Goal: Find contact information: Find contact information

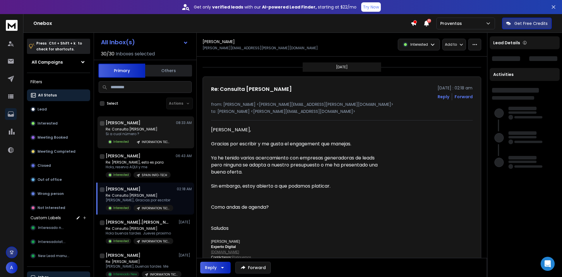
click at [149, 125] on div "[PERSON_NAME] 08:33 AM" at bounding box center [149, 123] width 86 height 6
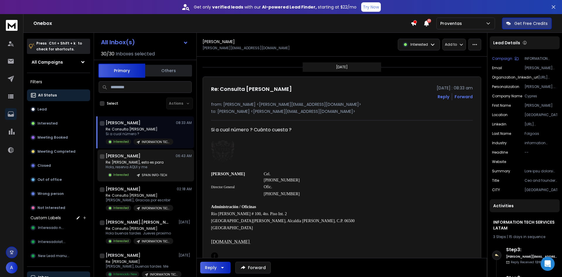
click at [145, 162] on p "Re: [PERSON_NAME], esto es para" at bounding box center [138, 162] width 65 height 5
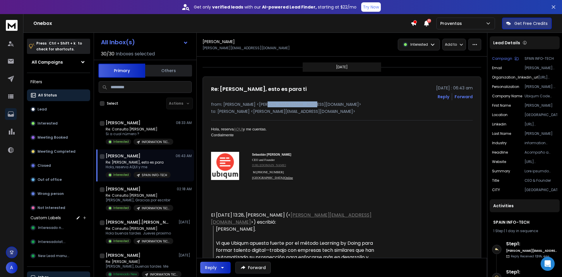
drag, startPoint x: 314, startPoint y: 104, endPoint x: 264, endPoint y: 104, distance: 49.8
click at [264, 104] on p "from: [PERSON_NAME] <[PERSON_NAME][EMAIL_ADDRESS][DOMAIN_NAME]>" at bounding box center [342, 104] width 262 height 6
copy p "[PERSON_NAME][EMAIL_ADDRESS][DOMAIN_NAME]"
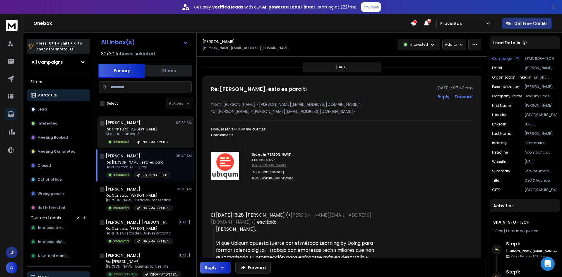
click at [164, 119] on div "[PERSON_NAME] 08:33 AM Re: Consulta [PERSON_NAME] a cual número ? Interested IN…" at bounding box center [145, 132] width 97 height 32
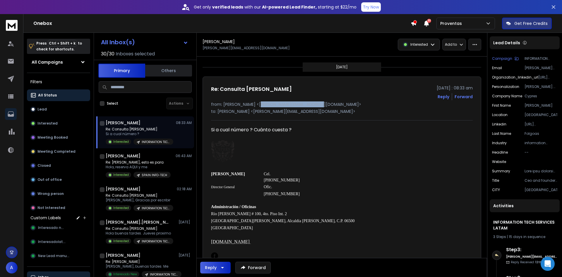
drag, startPoint x: 318, startPoint y: 102, endPoint x: 259, endPoint y: 103, distance: 58.8
click at [259, 103] on p "from: [PERSON_NAME] <[PERSON_NAME][EMAIL_ADDRESS][DOMAIN_NAME]>" at bounding box center [342, 104] width 262 height 6
click at [277, 107] on p "from: [PERSON_NAME] <[PERSON_NAME][EMAIL_ADDRESS][DOMAIN_NAME]>" at bounding box center [342, 104] width 262 height 6
drag, startPoint x: 319, startPoint y: 104, endPoint x: 255, endPoint y: 106, distance: 63.6
click at [255, 106] on p "from: [PERSON_NAME] <[PERSON_NAME][EMAIL_ADDRESS][DOMAIN_NAME]>" at bounding box center [342, 104] width 262 height 6
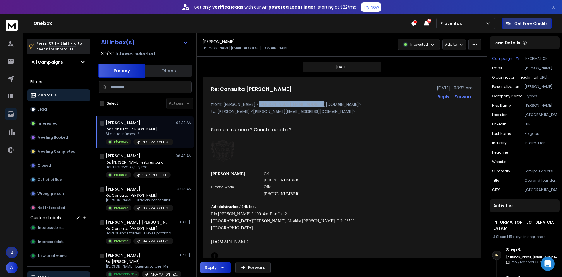
copy p "[PERSON_NAME][EMAIL_ADDRESS][DOMAIN_NAME]"
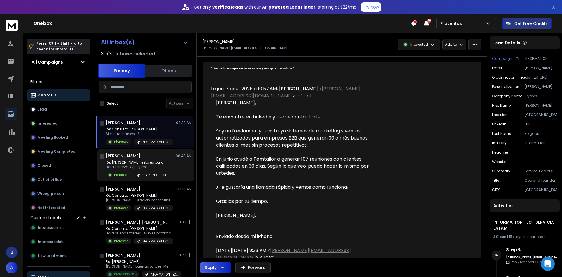
click at [179, 162] on div "Re: [PERSON_NAME], esto es para Hola, reserva AQUI y me Interested SPAIN INFO-T…" at bounding box center [149, 169] width 86 height 18
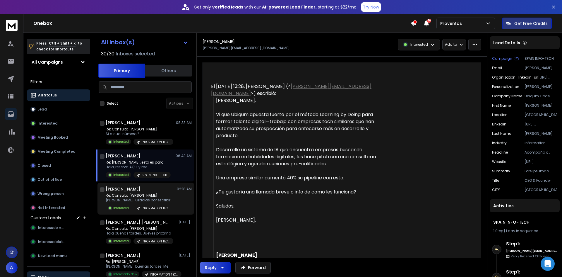
scroll to position [128, 0]
click at [165, 192] on div "[PERSON_NAME] 02:18 AM Re: Consulta [PERSON_NAME] Hola [PERSON_NAME], Gracias p…" at bounding box center [149, 198] width 86 height 25
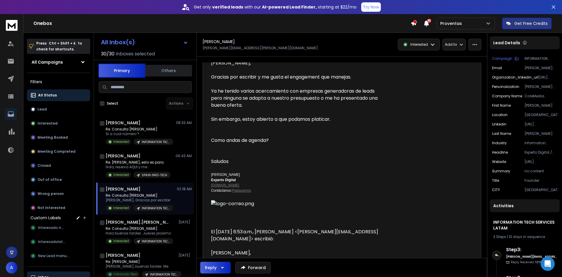
scroll to position [11, 0]
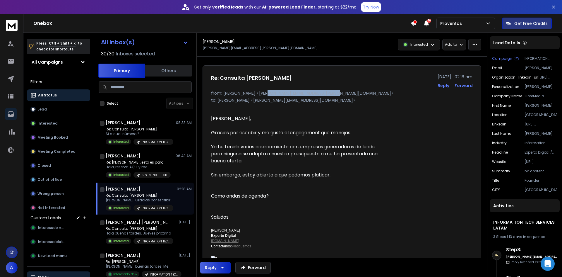
drag, startPoint x: 340, startPoint y: 95, endPoint x: 265, endPoint y: 94, distance: 75.0
click at [265, 94] on p "from: [PERSON_NAME] <[PERSON_NAME][EMAIL_ADDRESS][PERSON_NAME][DOMAIN_NAME]>" at bounding box center [342, 93] width 262 height 6
copy p "[PERSON_NAME].[PERSON_NAME]@e-complace.m"
drag, startPoint x: 299, startPoint y: 94, endPoint x: 343, endPoint y: 89, distance: 43.9
click at [343, 89] on div "Re: Consulta [PERSON_NAME] [DATE] : 02:18 am Reply Forward from: [PERSON_NAME] …" at bounding box center [342, 88] width 262 height 29
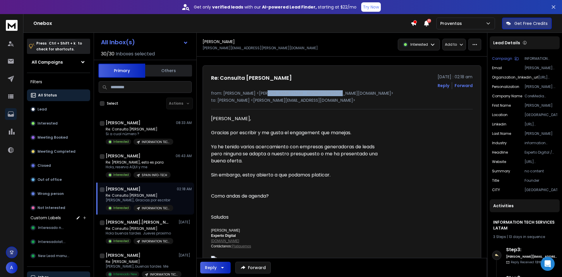
drag, startPoint x: 342, startPoint y: 94, endPoint x: 266, endPoint y: 91, distance: 76.2
click at [266, 91] on p "from: [PERSON_NAME] <[PERSON_NAME][EMAIL_ADDRESS][PERSON_NAME][DOMAIN_NAME]>" at bounding box center [342, 93] width 262 height 6
copy p "[PERSON_NAME][EMAIL_ADDRESS][PERSON_NAME][DOMAIN_NAME]"
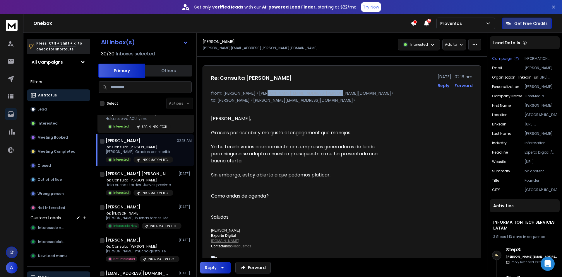
scroll to position [59, 0]
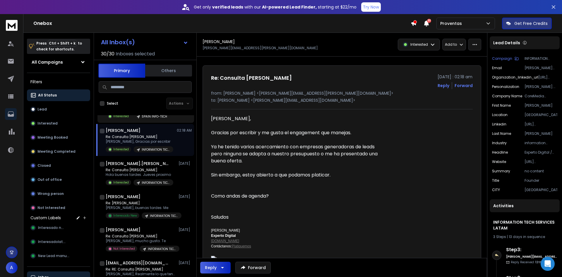
click at [176, 165] on div "[PERSON_NAME].[PERSON_NAME] [DOMAIN_NAME] [DATE]" at bounding box center [149, 163] width 86 height 6
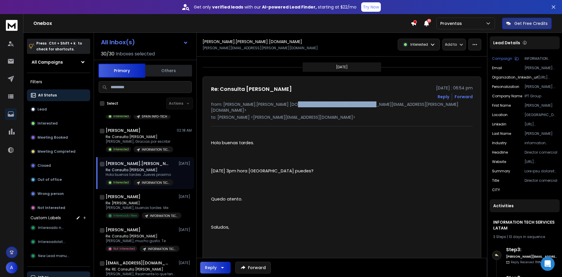
drag, startPoint x: 365, startPoint y: 107, endPoint x: 292, endPoint y: 105, distance: 73.8
click at [292, 105] on p "from: [PERSON_NAME].[PERSON_NAME] [DOMAIN_NAME] <[PERSON_NAME][DOMAIN_NAME][EMA…" at bounding box center [342, 107] width 262 height 12
copy p "<[PERSON_NAME][EMAIL_ADDRESS][PERSON_NAME][DOMAIN_NAME]>"
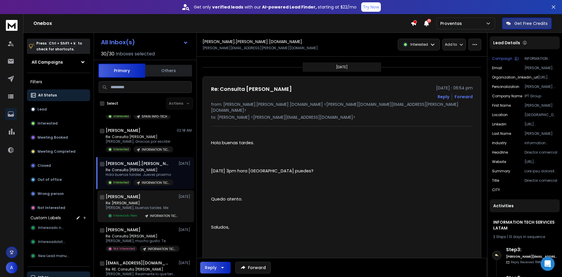
click at [155, 201] on p "Re: [PERSON_NAME]" at bounding box center [141, 203] width 70 height 5
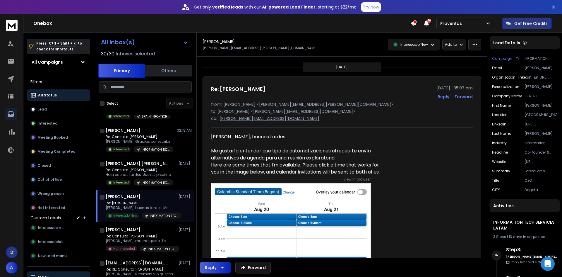
scroll to position [29, 0]
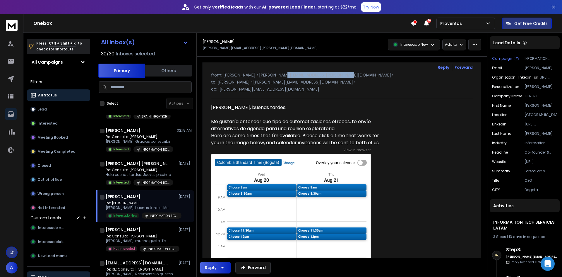
drag, startPoint x: 339, startPoint y: 73, endPoint x: 277, endPoint y: 78, distance: 62.0
click at [277, 78] on p "from: [PERSON_NAME] <[PERSON_NAME][EMAIL_ADDRESS][PERSON_NAME][DOMAIN_NAME]>" at bounding box center [342, 75] width 262 height 6
copy p "[PERSON_NAME][EMAIL_ADDRESS][PERSON_NAME][DOMAIN_NAME]"
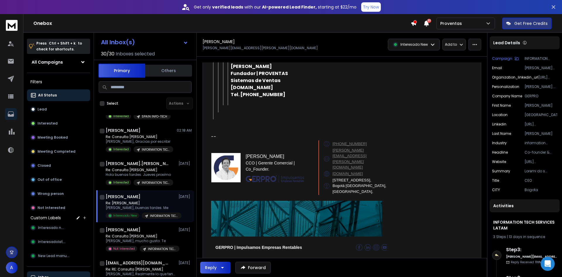
scroll to position [1152, 0]
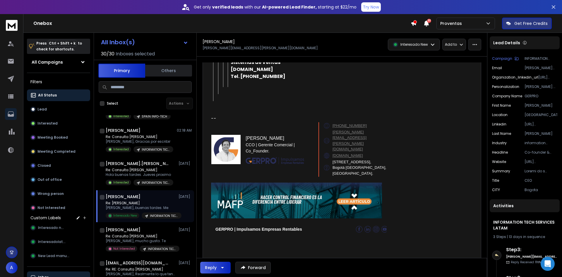
click at [352, 271] on p "View all 4 replies" at bounding box center [345, 273] width 29 height 5
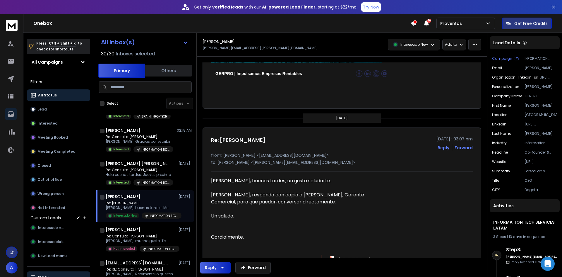
scroll to position [1327, 0]
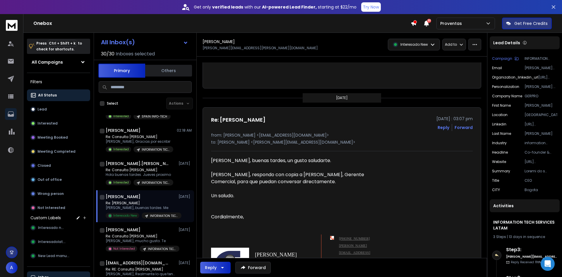
drag, startPoint x: 343, startPoint y: 100, endPoint x: 293, endPoint y: 102, distance: 50.1
click at [293, 132] on p "from: [PERSON_NAME] <[EMAIL_ADDRESS][DOMAIN_NAME]>" at bounding box center [342, 135] width 262 height 6
copy p "[PERSON_NAME][EMAIL_ADDRESS][DOMAIN_NAME]"
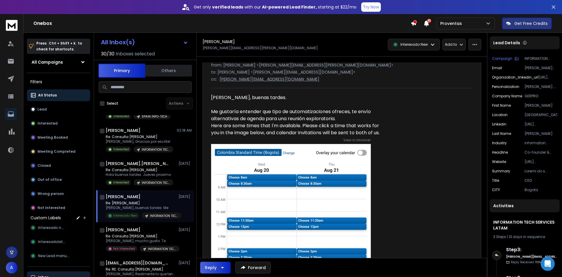
scroll to position [0, 0]
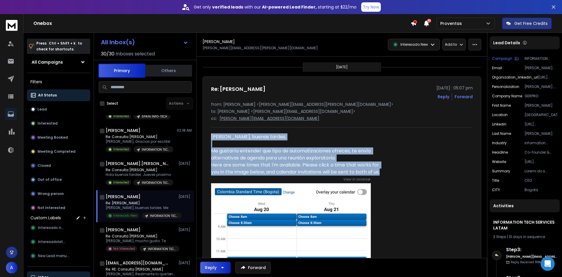
drag, startPoint x: 208, startPoint y: 138, endPoint x: 261, endPoint y: 184, distance: 69.7
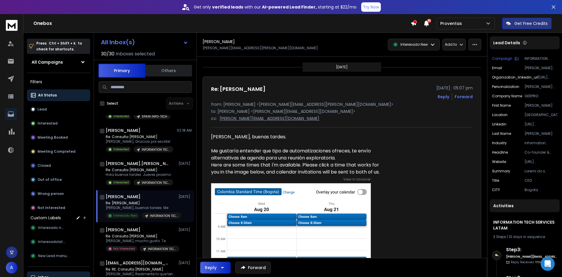
click at [339, 107] on div "Re: [PERSON_NAME] [DATE] : 05:07 pm Reply Forward from: [PERSON_NAME] <[PERSON_…" at bounding box center [342, 103] width 262 height 36
drag, startPoint x: 339, startPoint y: 105, endPoint x: 277, endPoint y: 107, distance: 61.8
click at [277, 107] on p "from: [PERSON_NAME] <[PERSON_NAME][EMAIL_ADDRESS][PERSON_NAME][DOMAIN_NAME]>" at bounding box center [342, 104] width 262 height 6
copy p "[PERSON_NAME][EMAIL_ADDRESS][PERSON_NAME][DOMAIN_NAME]"
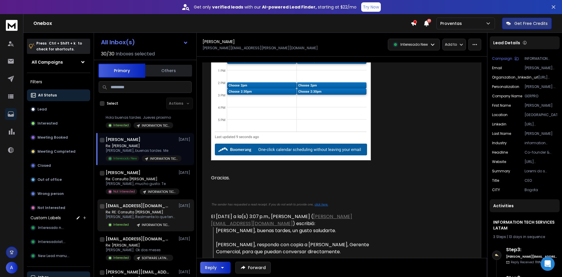
scroll to position [117, 0]
click at [170, 206] on div "[EMAIL_ADDRESS][DOMAIN_NAME] [DATE]" at bounding box center [149, 204] width 86 height 6
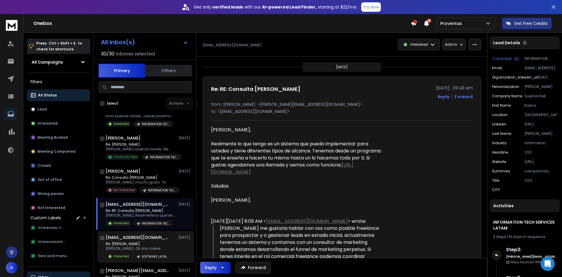
click at [162, 237] on div "[EMAIL_ADDRESS][DOMAIN_NAME] [DATE]" at bounding box center [149, 237] width 86 height 6
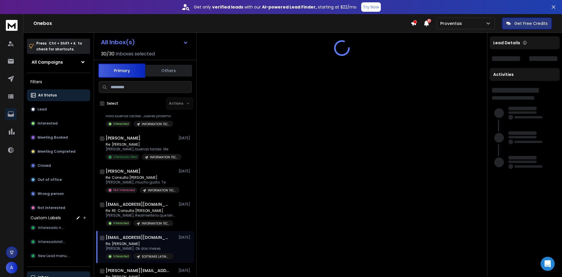
scroll to position [0, 0]
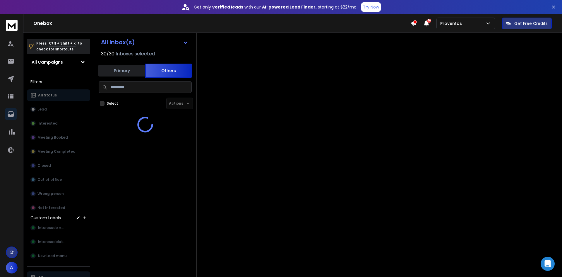
click at [159, 69] on button "Others" at bounding box center [168, 71] width 47 height 14
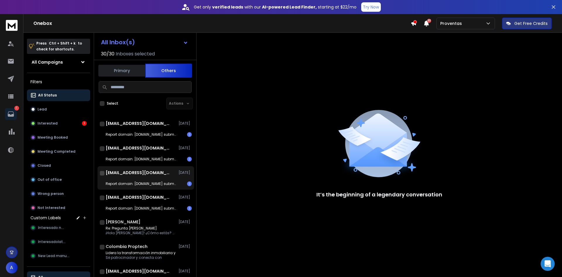
scroll to position [59, 0]
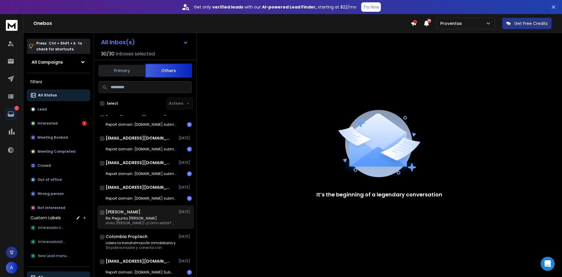
click at [157, 216] on p "Re: Pregunta [PERSON_NAME]" at bounding box center [141, 218] width 70 height 5
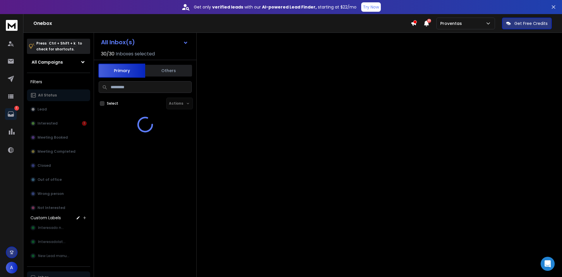
click at [123, 70] on button "Primary" at bounding box center [121, 71] width 47 height 14
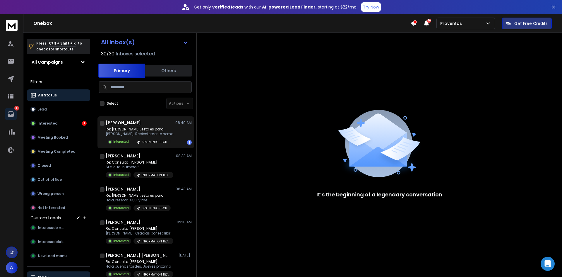
click at [149, 131] on p "[PERSON_NAME], Recientemente hemos tenido" at bounding box center [141, 133] width 70 height 5
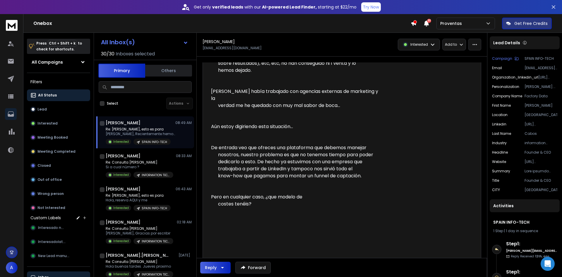
scroll to position [146, 0]
